Goal: Check status

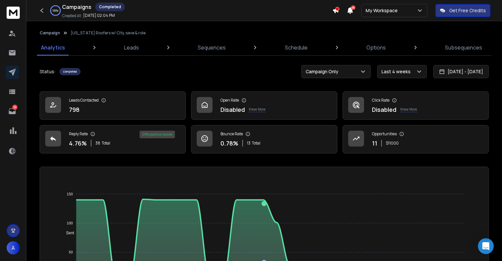
scroll to position [205, 0]
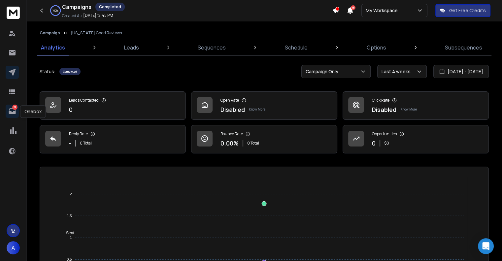
click at [14, 112] on icon at bounding box center [12, 111] width 7 height 6
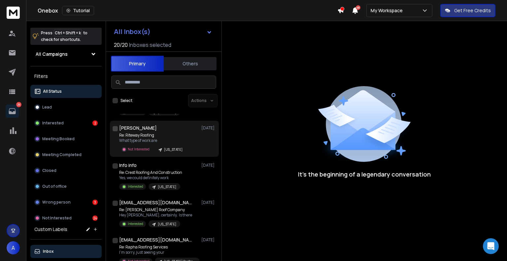
scroll to position [144, 0]
